Goal: Task Accomplishment & Management: Manage account settings

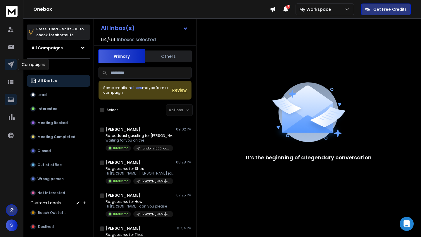
click at [9, 63] on icon at bounding box center [11, 64] width 6 height 6
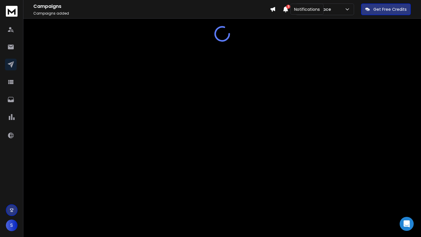
click at [286, 11] on icon at bounding box center [285, 9] width 6 height 6
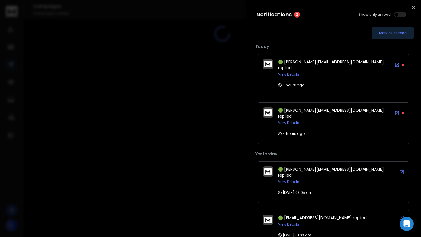
click at [380, 28] on button "Mark all as read" at bounding box center [392, 33] width 42 height 12
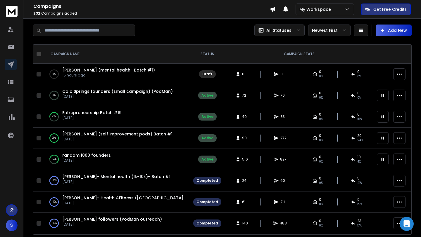
click at [184, 32] on div at bounding box center [127, 31] width 189 height 12
click at [129, 70] on span "Aaron Gilbert (mental health- Batch #1)" at bounding box center [108, 70] width 93 height 6
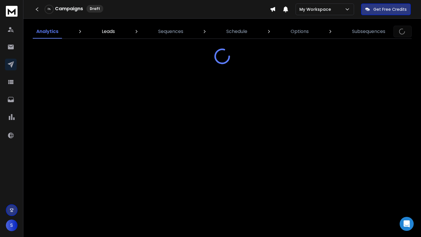
click at [105, 33] on p "Leads" at bounding box center [108, 31] width 13 height 7
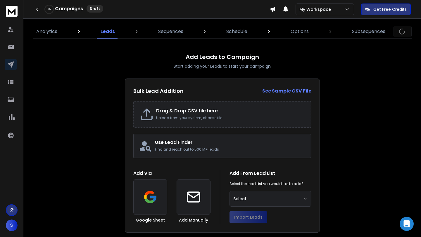
click at [167, 112] on h2 "Drag & Drop CSV file here" at bounding box center [230, 110] width 149 height 7
type input "**********"
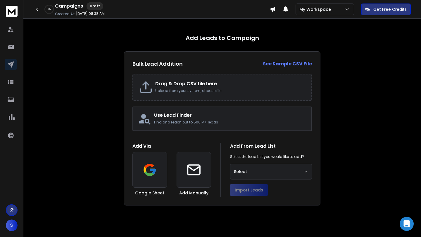
click at [171, 91] on p "Upload from your system, choose file" at bounding box center [230, 90] width 150 height 5
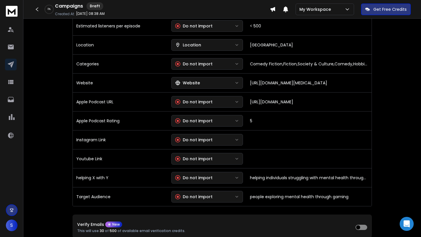
scroll to position [289, 0]
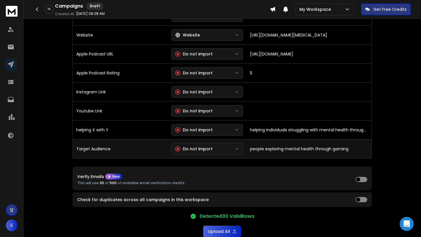
click at [213, 143] on button "Do not import" at bounding box center [207, 149] width 72 height 12
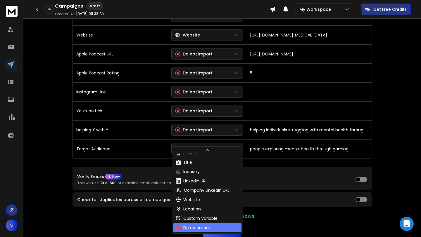
scroll to position [53, 0]
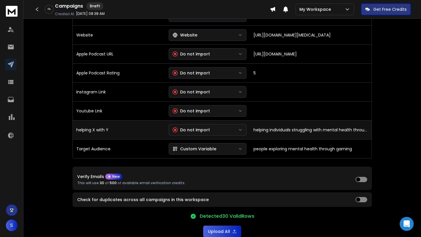
click at [202, 127] on div "Do not import" at bounding box center [190, 130] width 37 height 6
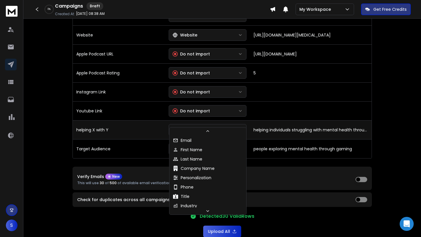
scroll to position [59, 0]
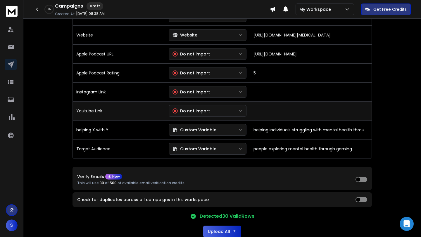
click at [197, 105] on button "Do not import" at bounding box center [208, 111] width 78 height 12
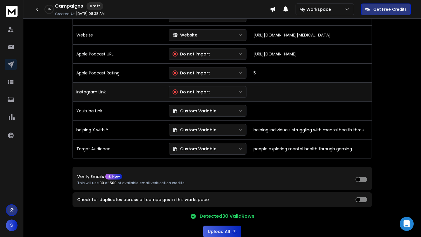
click at [207, 89] on div "Do not import" at bounding box center [190, 92] width 37 height 6
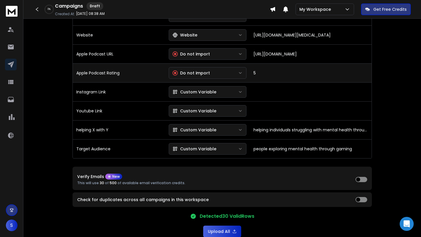
click at [203, 70] on div "Do not import" at bounding box center [190, 73] width 37 height 6
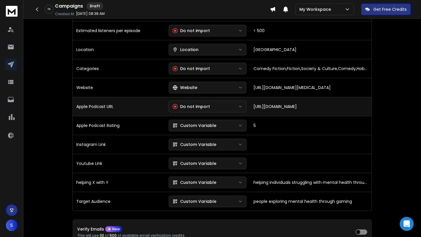
scroll to position [226, 0]
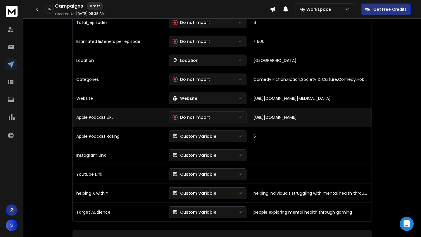
click at [195, 114] on div "Do not import" at bounding box center [190, 117] width 37 height 6
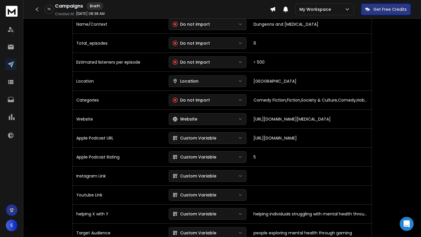
scroll to position [176, 0]
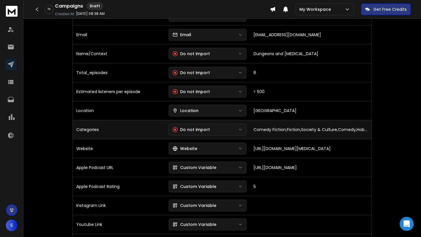
click at [194, 127] on div "Do not import" at bounding box center [190, 130] width 37 height 6
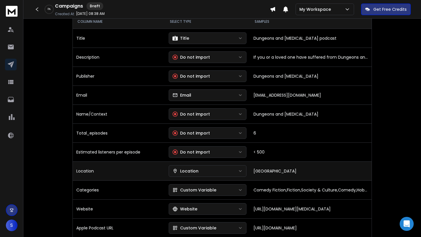
scroll to position [108, 0]
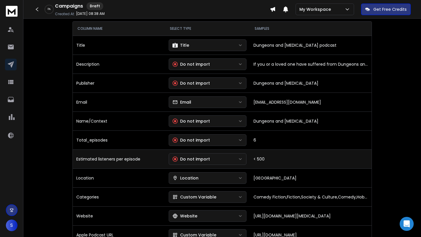
click at [200, 156] on div "Do not import" at bounding box center [190, 159] width 37 height 6
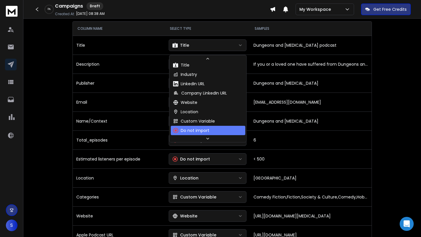
scroll to position [53, 0]
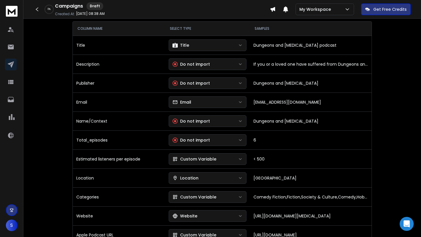
click at [206, 131] on td "Do not import" at bounding box center [207, 140] width 85 height 19
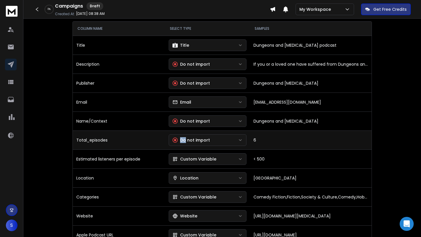
click at [201, 137] on div "Do not import" at bounding box center [190, 140] width 37 height 6
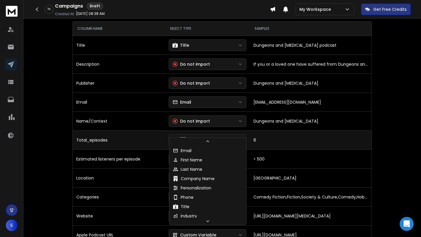
scroll to position [59, 0]
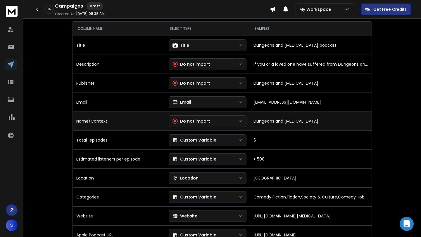
click at [202, 118] on div "Do not import" at bounding box center [190, 121] width 37 height 6
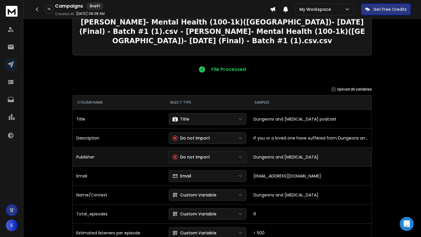
scroll to position [27, 0]
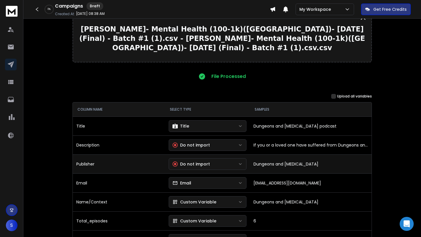
click at [196, 161] on div "Do not import" at bounding box center [190, 164] width 37 height 6
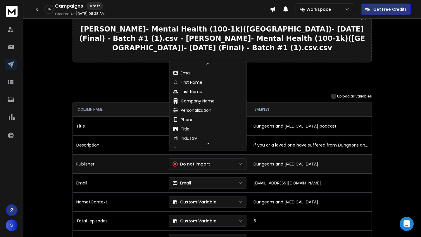
scroll to position [59, 0]
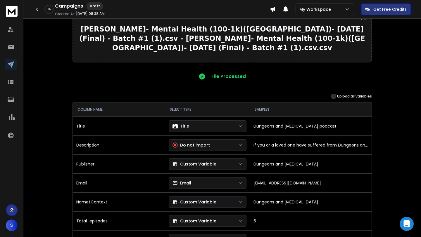
click at [204, 136] on td "Do not import" at bounding box center [207, 145] width 85 height 19
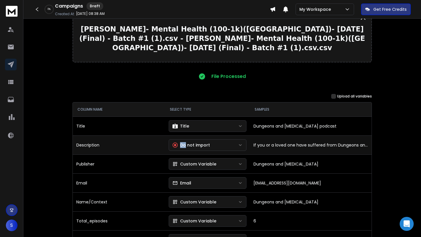
click at [201, 142] on div "Do not import" at bounding box center [190, 145] width 37 height 6
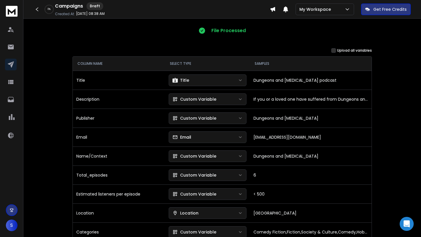
scroll to position [289, 0]
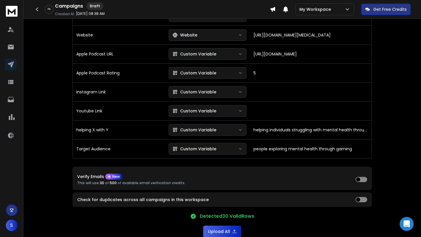
click at [226, 226] on button "Upload All" at bounding box center [222, 232] width 38 height 12
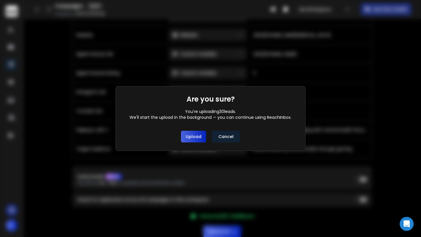
click at [188, 133] on button "Upload" at bounding box center [193, 137] width 25 height 12
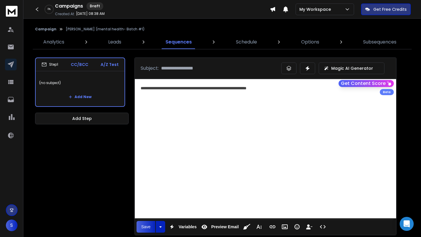
click at [142, 87] on div "**********" at bounding box center [264, 88] width 249 height 6
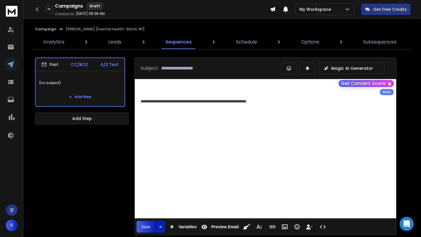
click at [159, 84] on div "**********" at bounding box center [265, 148] width 261 height 139
click at [186, 223] on div "Variables" at bounding box center [182, 226] width 32 height 9
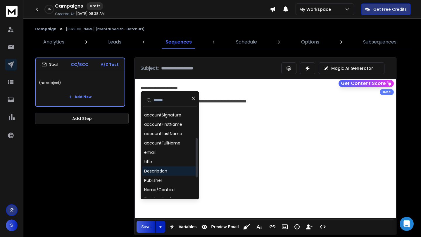
scroll to position [105, 0]
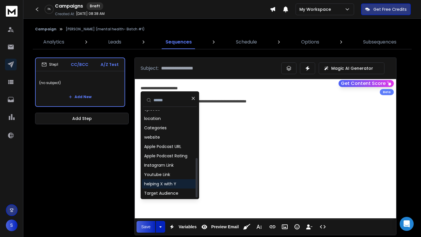
click at [165, 182] on div "helping X with Y" at bounding box center [160, 184] width 32 height 6
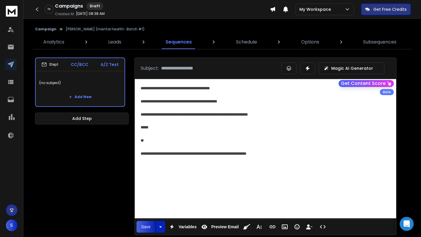
click at [282, 154] on div "**********" at bounding box center [264, 153] width 249 height 6
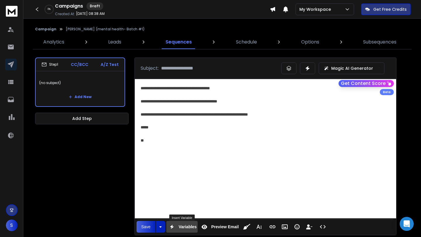
click at [192, 229] on span "Variables" at bounding box center [187, 227] width 20 height 5
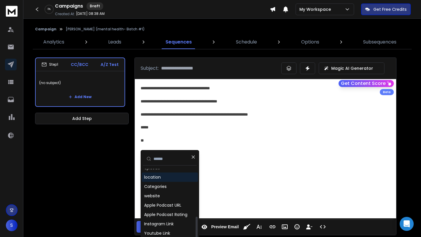
scroll to position [0, 0]
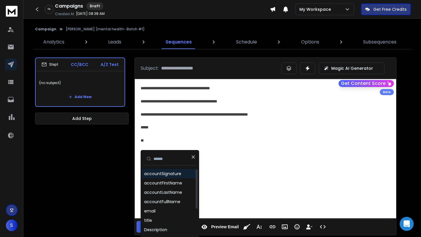
click at [161, 173] on div "accountSignature" at bounding box center [162, 174] width 37 height 6
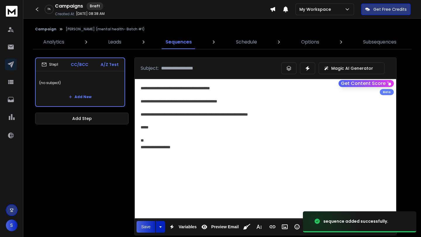
click at [269, 114] on div "**********" at bounding box center [264, 114] width 249 height 6
click at [100, 144] on div "Step 1 CC/BCC A/Z Test (no subject) Add New Add Step" at bounding box center [81, 147] width 93 height 178
click at [186, 71] on input at bounding box center [218, 68] width 114 height 7
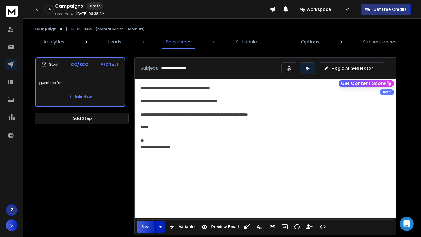
click at [310, 66] on icon "button" at bounding box center [307, 68] width 5 height 5
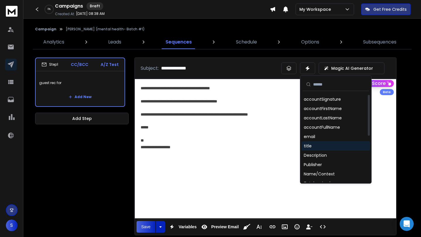
click at [309, 145] on div "title" at bounding box center [307, 146] width 8 height 6
type input "**********"
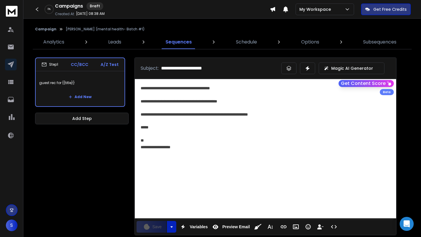
click at [67, 180] on div "Step 1 CC/BCC A/Z Test guest rec for {{title}} Add New Add Step" at bounding box center [81, 147] width 93 height 178
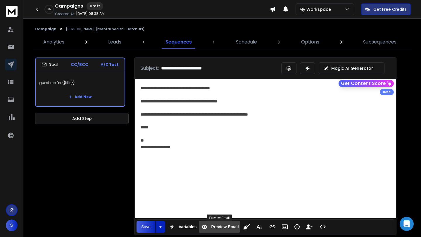
click at [216, 225] on span "Preview Email" at bounding box center [225, 227] width 30 height 5
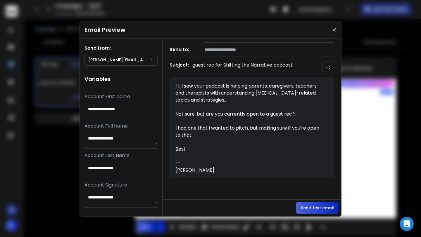
click at [331, 30] on div "Email Preview" at bounding box center [210, 30] width 261 height 18
click at [332, 30] on icon at bounding box center [333, 29] width 5 height 5
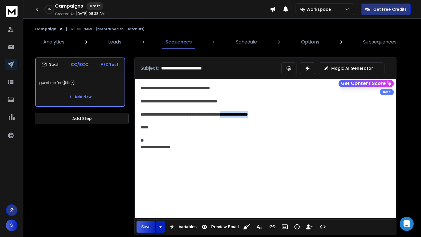
drag, startPoint x: 272, startPoint y: 116, endPoint x: 235, endPoint y: 114, distance: 37.1
click at [235, 114] on div "**********" at bounding box center [264, 114] width 249 height 6
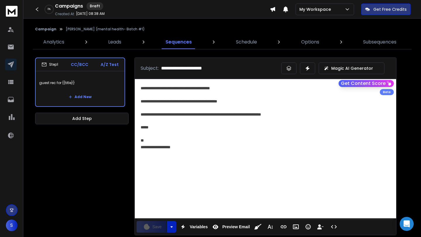
click at [87, 158] on div "Step 1 CC/BCC A/Z Test guest rec for {{title}} Add New Add Step" at bounding box center [81, 147] width 93 height 178
click at [156, 114] on div "**********" at bounding box center [264, 114] width 249 height 6
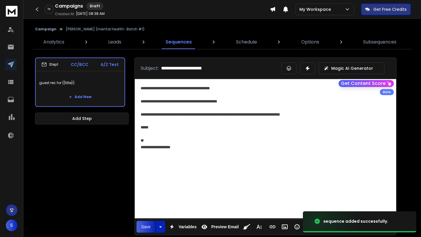
click at [119, 194] on div "Step 1 CC/BCC A/Z Test guest rec for {{title}} Add New Add Step" at bounding box center [81, 147] width 93 height 178
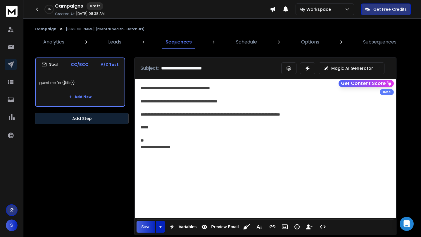
click at [105, 118] on button "Add Step" at bounding box center [81, 119] width 93 height 12
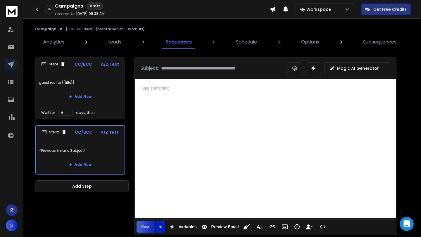
click at [178, 122] on div at bounding box center [265, 148] width 261 height 139
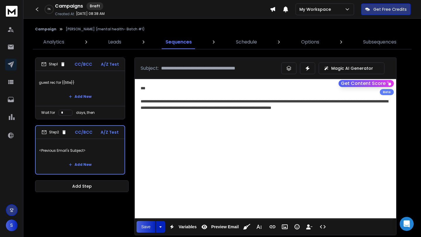
click at [250, 101] on div "**********" at bounding box center [264, 104] width 249 height 13
drag, startPoint x: 237, startPoint y: 100, endPoint x: 330, endPoint y: 101, distance: 93.2
click at [330, 101] on div "**********" at bounding box center [264, 104] width 249 height 13
click at [315, 106] on div "**********" at bounding box center [264, 104] width 249 height 13
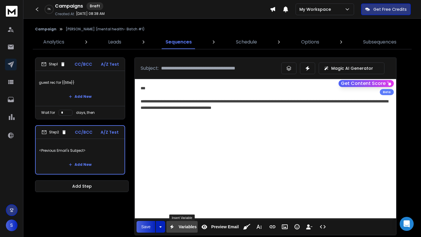
click at [180, 230] on div "Variables" at bounding box center [182, 226] width 32 height 9
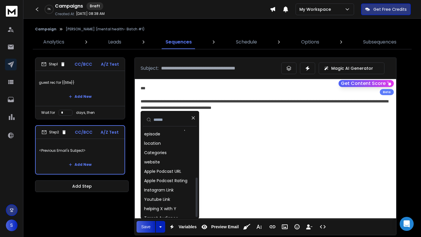
scroll to position [105, 0]
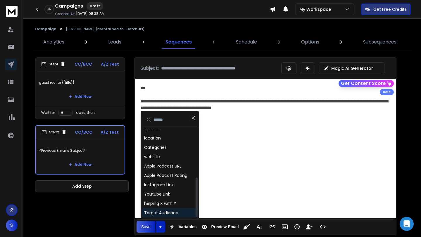
click at [168, 214] on div "Target Audience" at bounding box center [161, 213] width 34 height 6
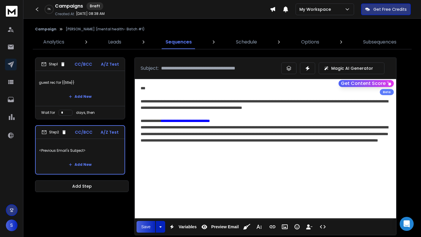
click at [217, 134] on div "**********" at bounding box center [264, 137] width 249 height 26
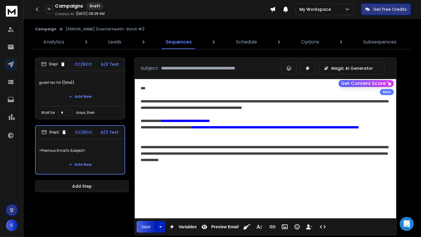
click at [142, 146] on div "**********" at bounding box center [264, 154] width 249 height 20
click at [388, 145] on div "**********" at bounding box center [264, 154] width 249 height 20
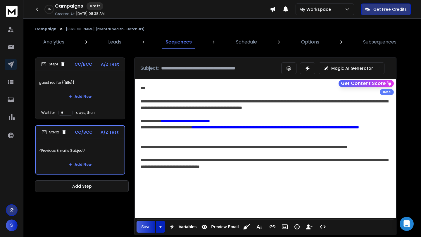
click at [141, 158] on div "**********" at bounding box center [264, 163] width 249 height 13
click at [165, 169] on div "**********" at bounding box center [264, 163] width 249 height 13
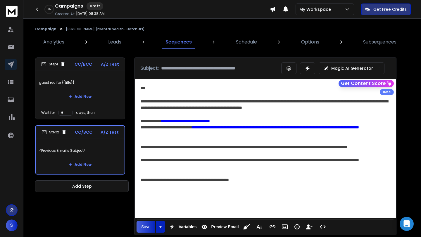
click at [259, 183] on div "**********" at bounding box center [264, 180] width 249 height 6
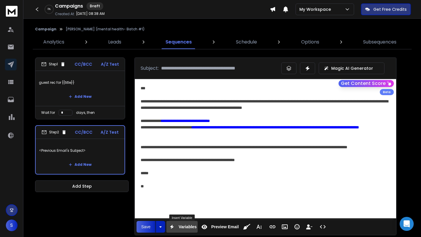
click at [182, 228] on span "Variables" at bounding box center [187, 227] width 20 height 5
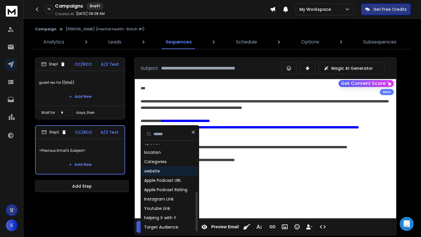
scroll to position [0, 0]
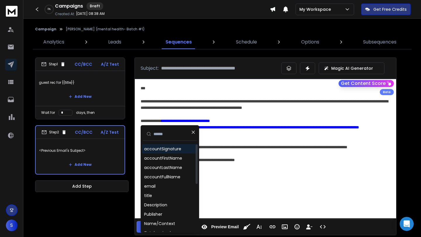
click at [158, 150] on div "accountSignature" at bounding box center [162, 149] width 37 height 6
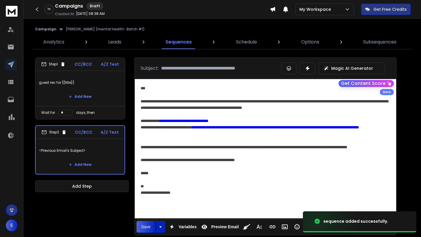
click at [116, 96] on div "Add New" at bounding box center [80, 97] width 82 height 12
type input "**********"
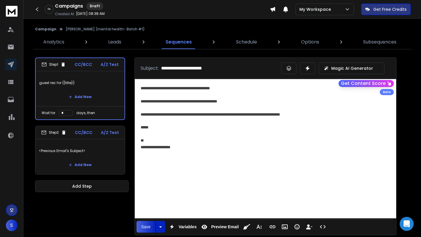
click at [65, 113] on input "*" at bounding box center [66, 113] width 14 height 6
type input "*"
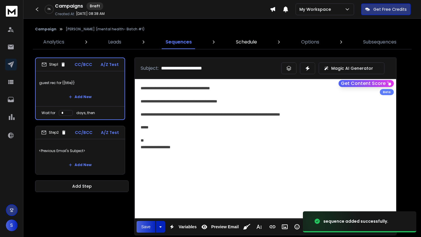
click at [244, 44] on p "Schedule" at bounding box center [246, 42] width 21 height 7
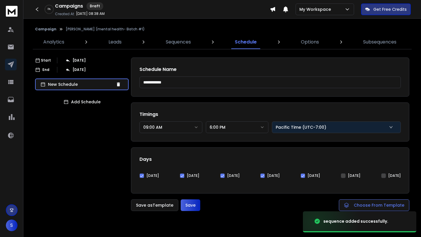
click at [303, 124] on button "Pacific Time (UTC-7:00)" at bounding box center [336, 127] width 129 height 12
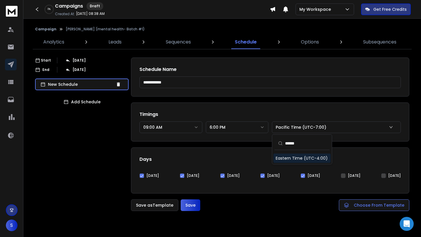
type input "******"
click at [296, 160] on div "Eastern Time (UTC-4:00)" at bounding box center [301, 158] width 52 height 6
click at [187, 202] on button "Save" at bounding box center [190, 205] width 20 height 12
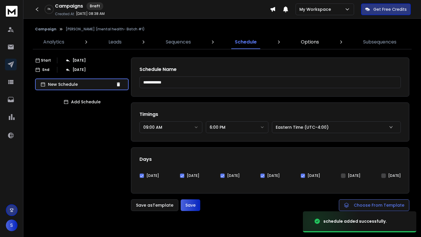
click at [312, 46] on link "Options" at bounding box center [309, 42] width 25 height 14
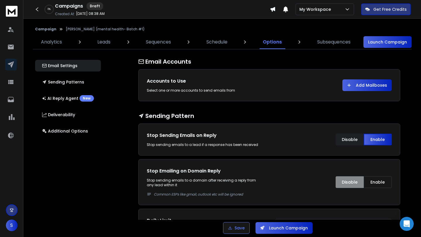
click at [352, 89] on button "Add Mailboxes" at bounding box center [366, 85] width 49 height 12
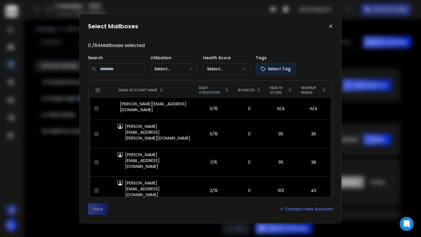
click at [270, 67] on button "Select Tag" at bounding box center [276, 69] width 40 height 12
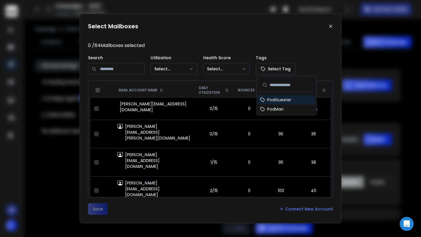
click at [268, 97] on span "PodGuester" at bounding box center [279, 100] width 24 height 6
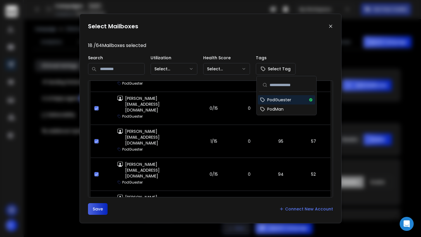
scroll to position [401, 0]
click at [101, 208] on button "Save" at bounding box center [98, 209] width 20 height 12
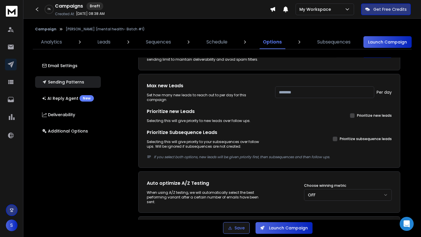
scroll to position [346, 0]
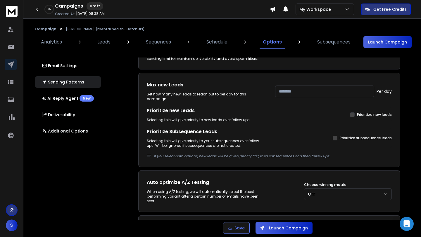
click at [351, 114] on button "Prioritize new leads" at bounding box center [352, 114] width 5 height 5
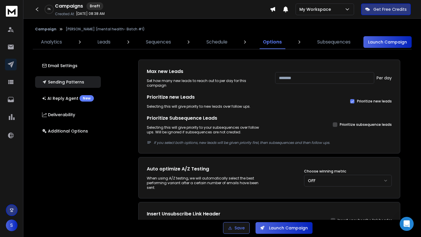
scroll to position [363, 0]
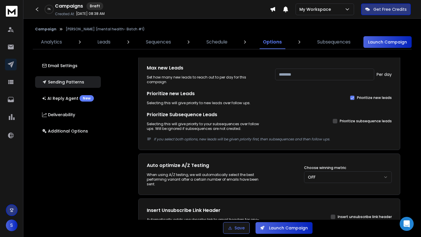
click at [293, 74] on input "***" at bounding box center [324, 75] width 99 height 12
type input "*"
type input "**"
click at [290, 101] on div "Prioritize new leads" at bounding box center [333, 98] width 117 height 12
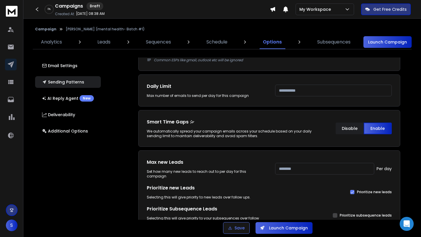
scroll to position [268, 0]
click at [299, 91] on input "***" at bounding box center [333, 91] width 117 height 12
type input "*"
type input "**"
click at [269, 132] on div "We automatically spread your campaign emails across your schedule based on your…" at bounding box center [235, 133] width 177 height 9
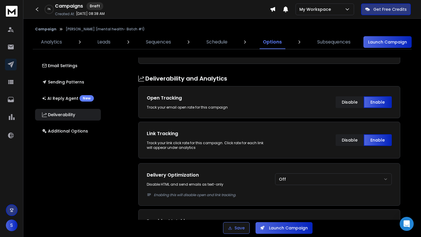
scroll to position [648, 0]
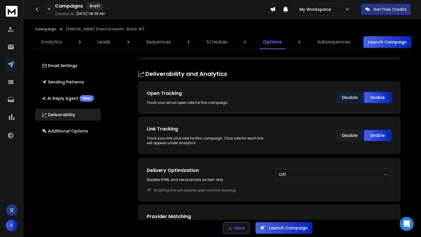
click at [349, 100] on button "Disable" at bounding box center [349, 98] width 28 height 12
click at [344, 143] on div "Link Tracking Track your link click rate for this campaign. Click rate for each…" at bounding box center [269, 136] width 245 height 20
click at [346, 139] on button "Disable" at bounding box center [349, 136] width 28 height 12
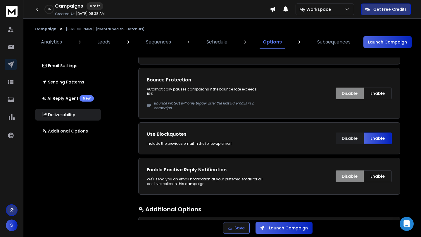
scroll to position [954, 0]
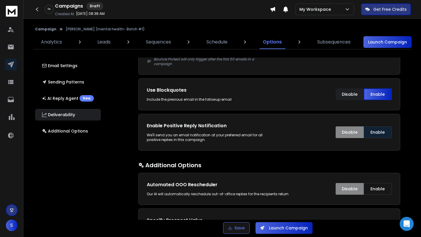
click at [375, 132] on button "Enable" at bounding box center [377, 132] width 28 height 12
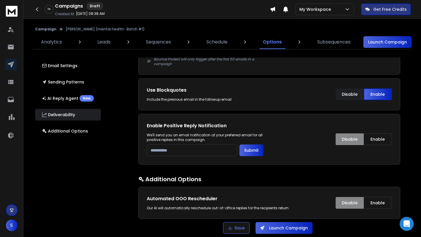
click at [201, 147] on input "email" at bounding box center [192, 151] width 90 height 12
type input "**********"
click at [257, 145] on button "Submit" at bounding box center [251, 151] width 24 height 12
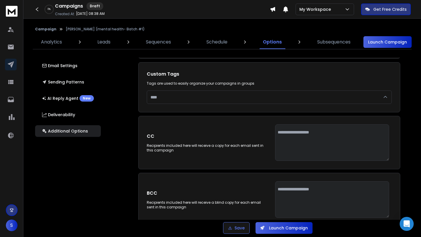
scroll to position [1156, 0]
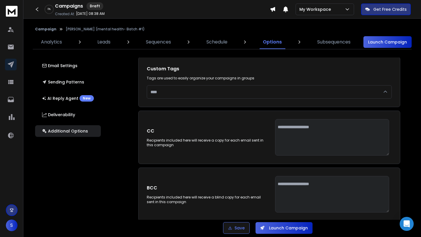
click at [285, 230] on button "Launch Campaign" at bounding box center [283, 228] width 57 height 12
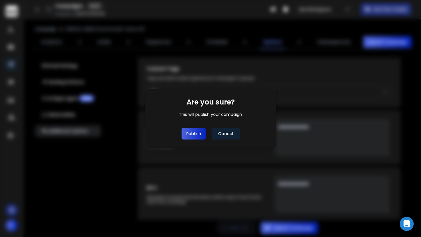
click at [191, 136] on button "Publish" at bounding box center [193, 134] width 24 height 12
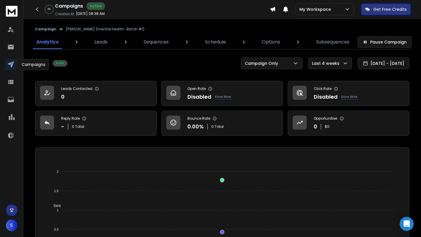
click at [9, 64] on icon at bounding box center [11, 64] width 6 height 6
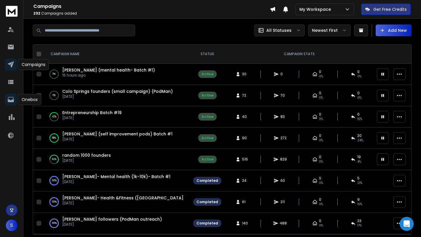
click at [9, 100] on icon at bounding box center [11, 99] width 6 height 5
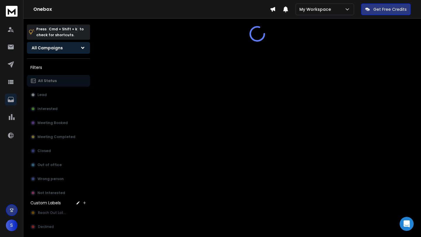
click at [73, 47] on button "All Campaigns" at bounding box center [58, 48] width 63 height 12
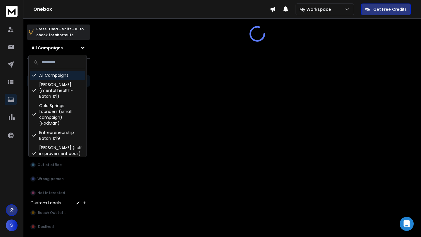
click at [55, 74] on div "All Campaigns" at bounding box center [57, 75] width 55 height 9
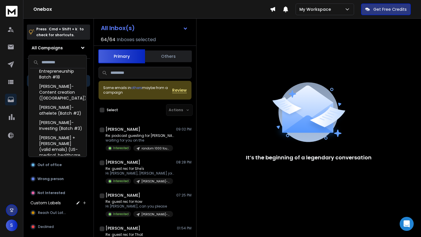
scroll to position [202, 0]
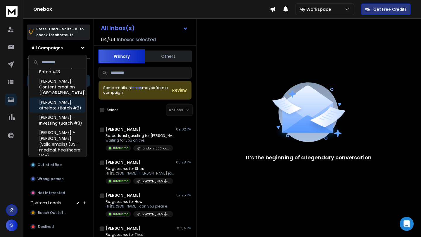
click at [61, 101] on div "[PERSON_NAME]- athelete (Batch #2)" at bounding box center [57, 105] width 55 height 15
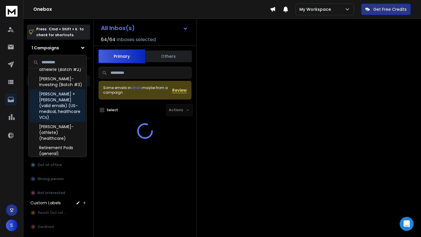
scroll to position [242, 0]
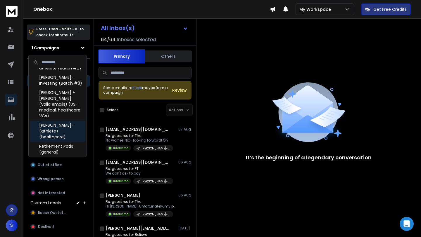
click at [62, 126] on div "[PERSON_NAME]- (athlete) (healthcare)" at bounding box center [57, 131] width 55 height 21
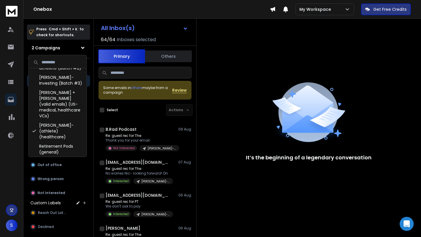
click at [228, 88] on div "It’s the beginning of a legendary conversation" at bounding box center [308, 120] width 224 height 202
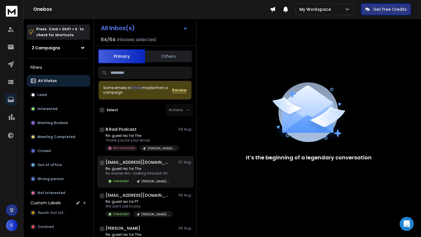
click at [154, 166] on p "Re: guest rec for The" at bounding box center [138, 168] width 67 height 5
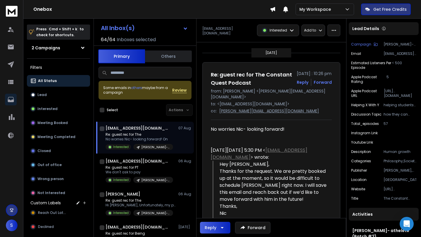
scroll to position [39, 0]
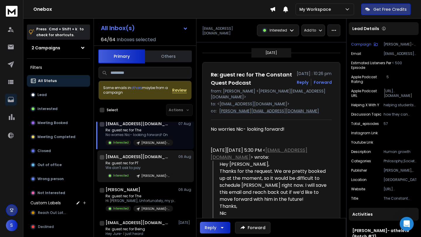
click at [165, 154] on div "swilersscwc@gmail.com 06 Aug" at bounding box center [148, 157] width 86 height 6
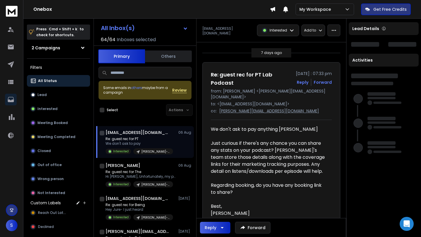
scroll to position [44, 0]
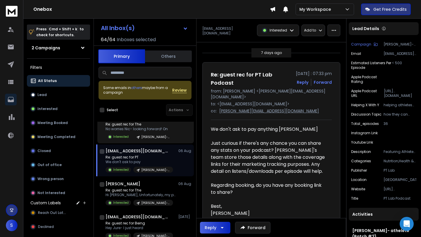
click at [155, 127] on p "No worries Nic- looking forward! On" at bounding box center [138, 129] width 67 height 5
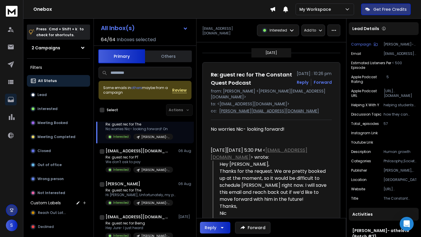
click at [298, 28] on div "Interested" at bounding box center [277, 30] width 41 height 11
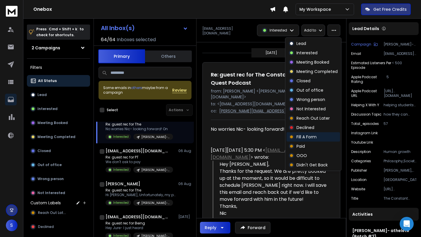
click at [309, 134] on p "Fill A Form" at bounding box center [306, 137] width 20 height 6
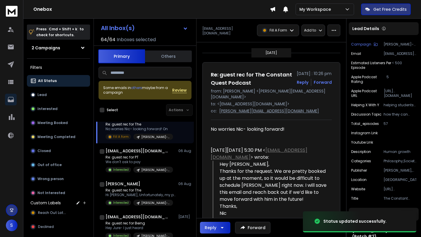
click at [298, 32] on div "Fill A Form" at bounding box center [277, 30] width 41 height 11
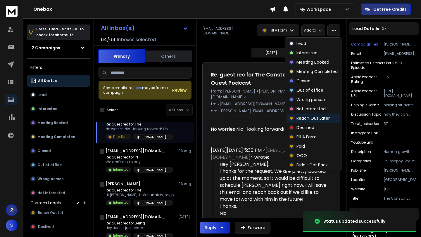
click at [302, 120] on p "Reach Out Later" at bounding box center [312, 118] width 33 height 6
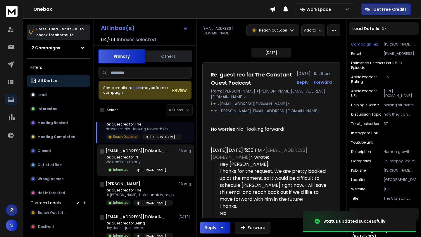
click at [167, 160] on p "We don't ask to pay" at bounding box center [138, 162] width 67 height 5
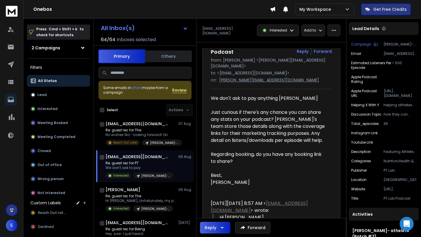
scroll to position [0, 0]
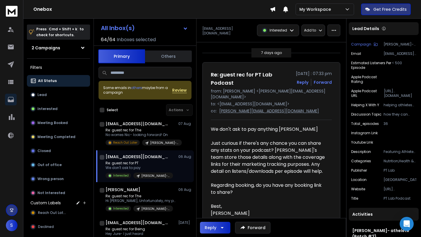
click at [306, 81] on button "Reply" at bounding box center [302, 82] width 12 height 6
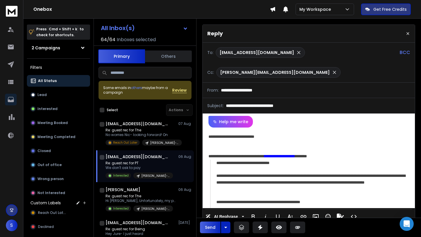
click at [205, 225] on button "Send" at bounding box center [210, 228] width 20 height 12
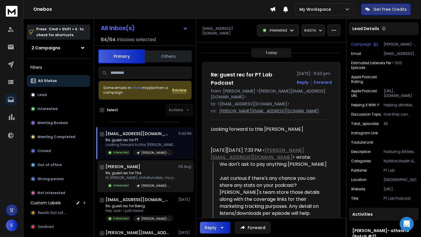
click at [157, 176] on p "Hi [PERSON_NAME], Unfortunately, my podcast" at bounding box center [140, 178] width 70 height 5
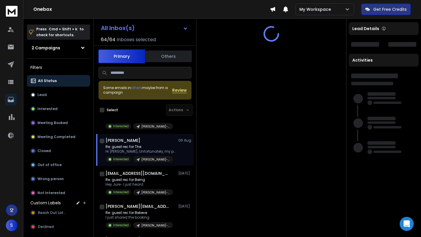
scroll to position [99, 0]
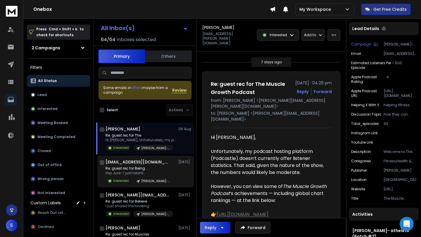
click at [150, 182] on p "[PERSON_NAME]- (athlete) (healthcare)" at bounding box center [155, 181] width 28 height 4
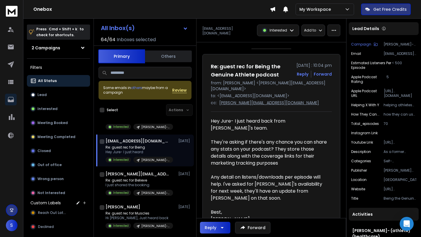
scroll to position [0, 26]
click at [301, 73] on button "Reply" at bounding box center [302, 74] width 12 height 6
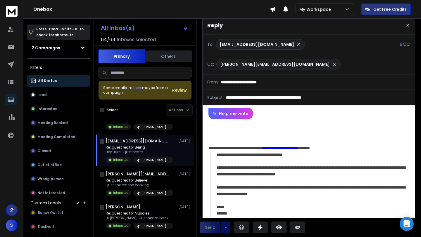
scroll to position [0, 0]
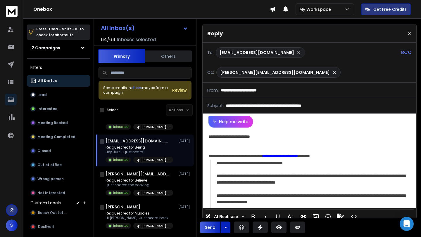
click at [209, 226] on button "Send" at bounding box center [210, 228] width 20 height 12
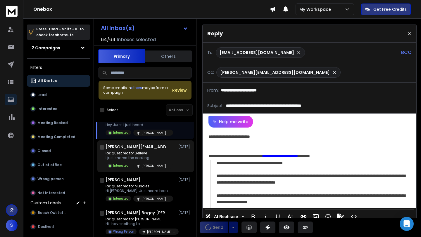
scroll to position [148, 0]
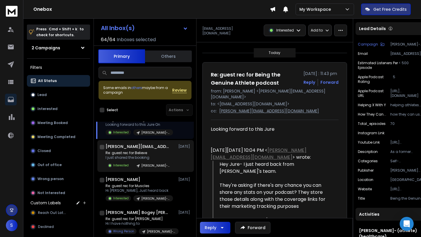
click at [164, 164] on p "[PERSON_NAME]- athelete (Batch #2)" at bounding box center [155, 166] width 28 height 4
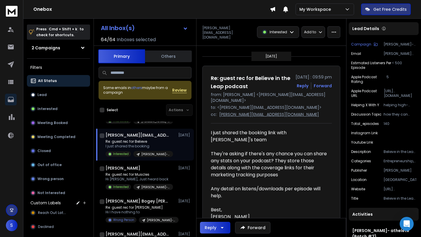
scroll to position [0, 1]
click at [300, 85] on button "Reply" at bounding box center [302, 86] width 12 height 6
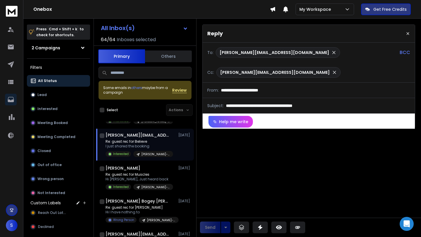
scroll to position [0, 0]
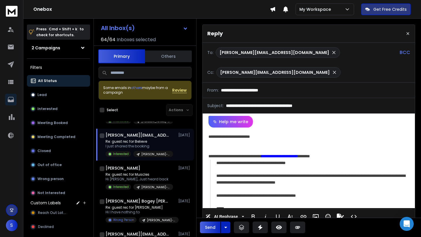
click at [211, 225] on button "Send" at bounding box center [210, 228] width 20 height 12
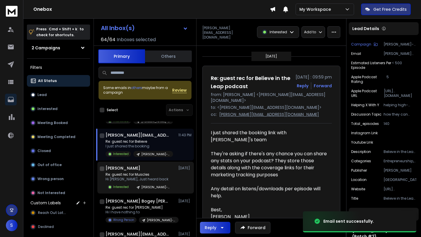
click at [144, 168] on div "Shivang Singh 05 Aug" at bounding box center [148, 168] width 86 height 6
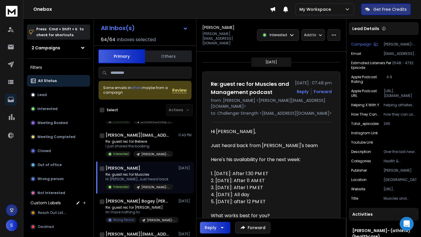
click at [308, 89] on button "Reply" at bounding box center [302, 92] width 12 height 6
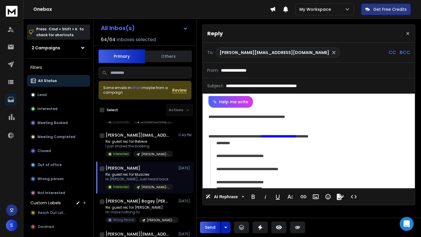
click at [406, 35] on icon at bounding box center [407, 33] width 5 height 5
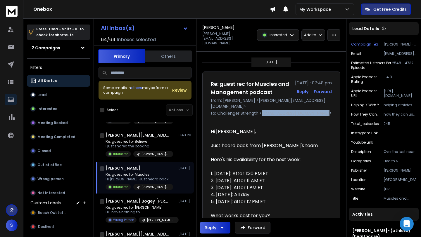
drag, startPoint x: 326, startPoint y: 98, endPoint x: 261, endPoint y: 98, distance: 65.1
click at [261, 110] on p "to: Challenger Strength <challengerstrength@gmail.com>" at bounding box center [271, 113] width 121 height 6
copy p "challengerstrength@gmail.com"
click at [302, 88] on div "Reply Forward" at bounding box center [313, 91] width 37 height 7
click at [308, 89] on button "Reply" at bounding box center [302, 92] width 12 height 6
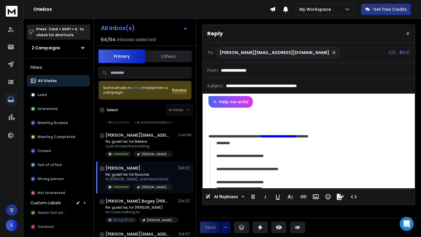
click at [342, 54] on input at bounding box center [362, 52] width 41 height 11
paste input "**********"
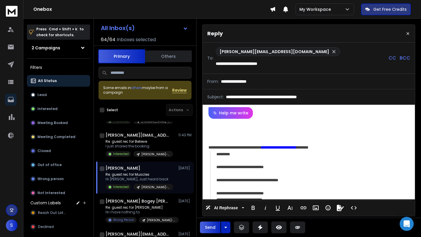
type input "**********"
click at [244, 115] on div "**********" at bounding box center [308, 160] width 212 height 111
click at [210, 232] on button "Send" at bounding box center [210, 228] width 20 height 12
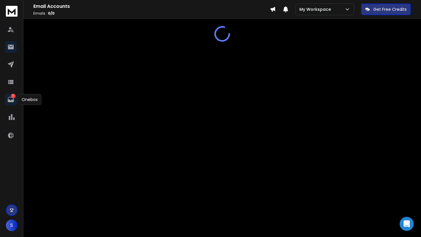
click at [13, 99] on icon at bounding box center [10, 99] width 7 height 7
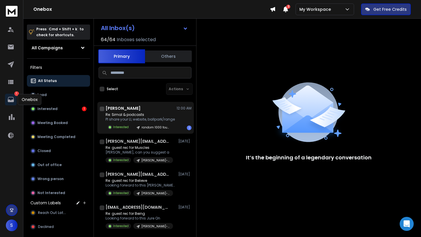
click at [144, 125] on p "random 1000 founders" at bounding box center [155, 127] width 28 height 4
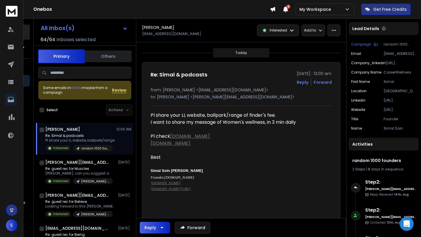
click at [306, 85] on button "Reply" at bounding box center [302, 82] width 12 height 6
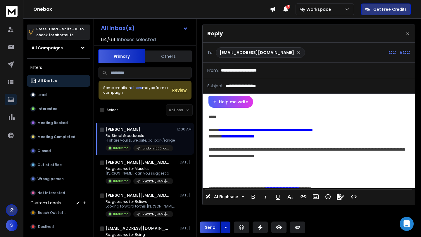
scroll to position [17, 0]
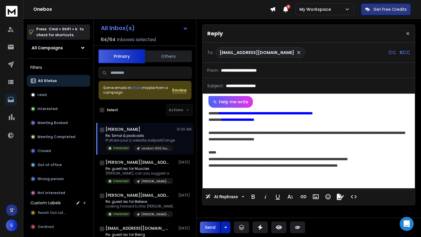
click at [311, 139] on div "**********" at bounding box center [307, 136] width 199 height 13
click at [256, 179] on div at bounding box center [307, 179] width 199 height 6
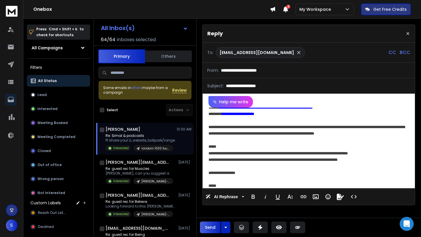
scroll to position [29, 0]
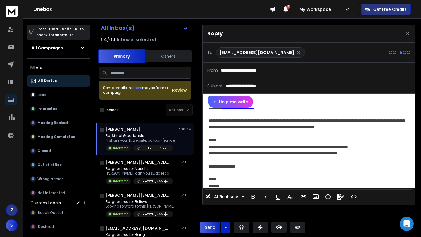
click at [391, 53] on p "CC" at bounding box center [392, 52] width 8 height 7
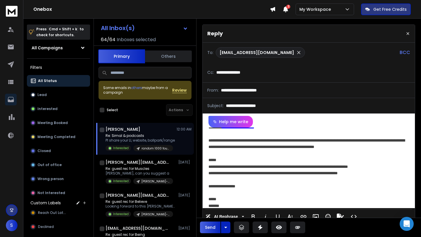
type input "**********"
click at [212, 229] on button "Send" at bounding box center [210, 228] width 20 height 12
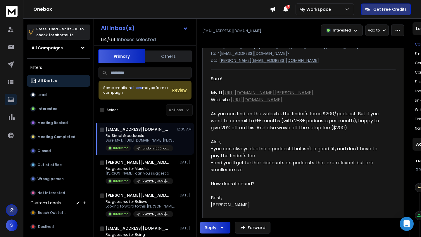
scroll to position [49, 0]
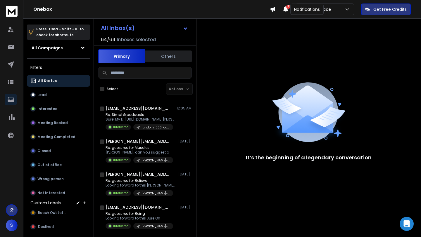
click at [286, 8] on icon at bounding box center [285, 9] width 5 height 6
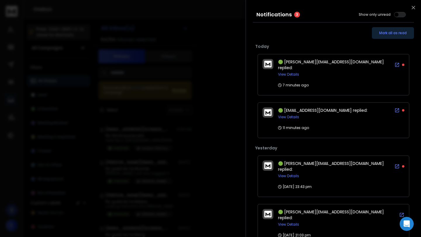
click at [397, 32] on span "Mark all as read" at bounding box center [392, 33] width 27 height 5
